Goal: Navigation & Orientation: Find specific page/section

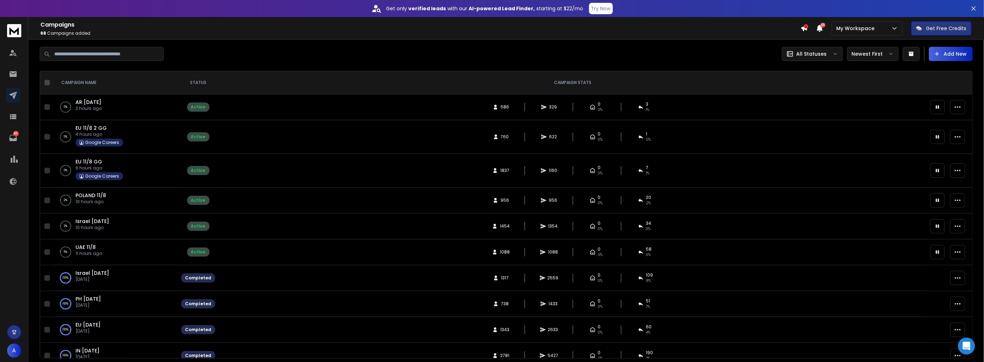
click at [498, 27] on h1 "Campaigns" at bounding box center [420, 25] width 760 height 9
